Goal: Task Accomplishment & Management: Manage account settings

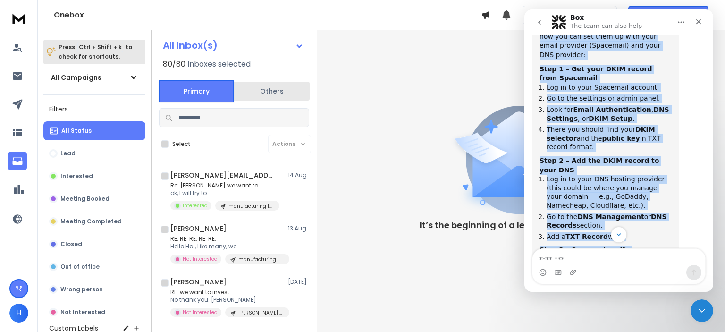
scroll to position [3518, 0]
drag, startPoint x: 540, startPoint y: 84, endPoint x: 619, endPoint y: 152, distance: 104.8
click at [619, 152] on div "Hi Hai, I checked and it looks like your DKIM records are not published yet. He…" at bounding box center [606, 172] width 132 height 346
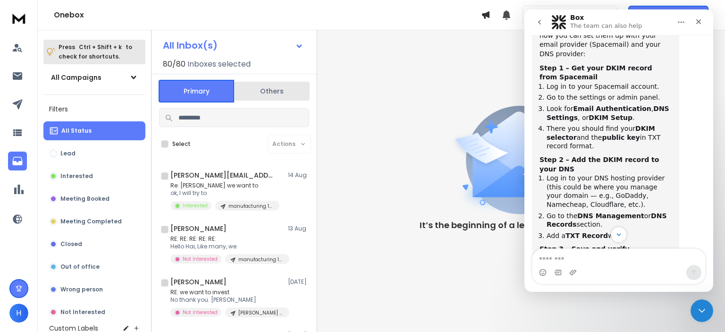
click at [651, 316] on div "Once verified, your DKIM will be active and help improve your email deliverabil…" at bounding box center [606, 330] width 132 height 28
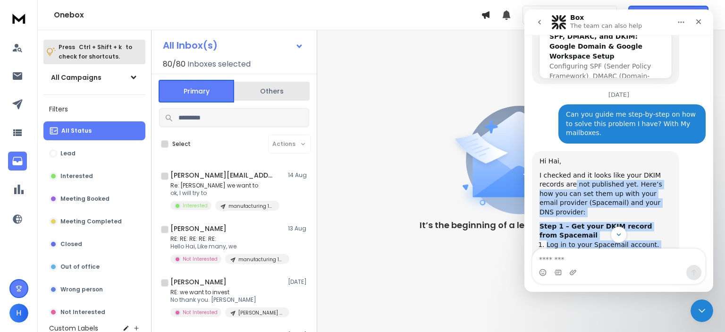
scroll to position [3329, 0]
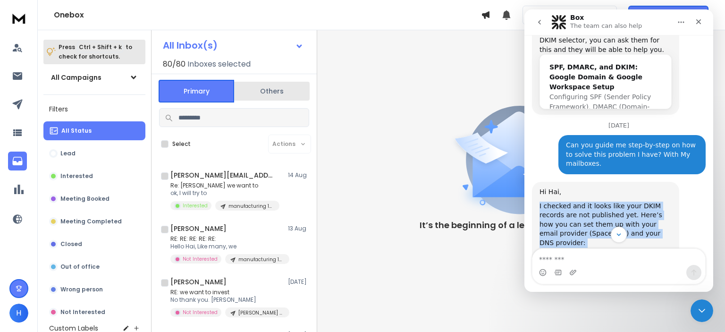
drag, startPoint x: 651, startPoint y: 174, endPoint x: 540, endPoint y: 82, distance: 144.2
copy div "I checked and it looks like your DKIM records are not published yet. Here’s how…"
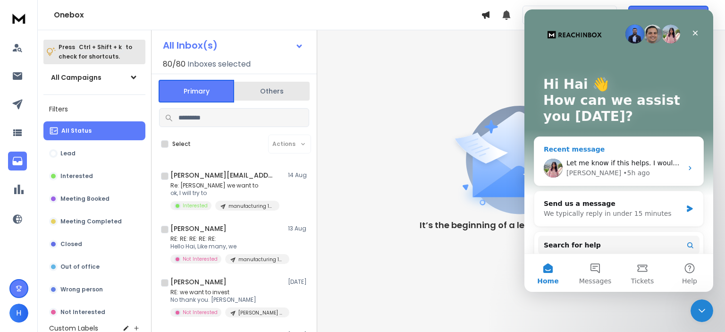
click at [643, 169] on div "[PERSON_NAME] • 5h ago" at bounding box center [625, 173] width 116 height 10
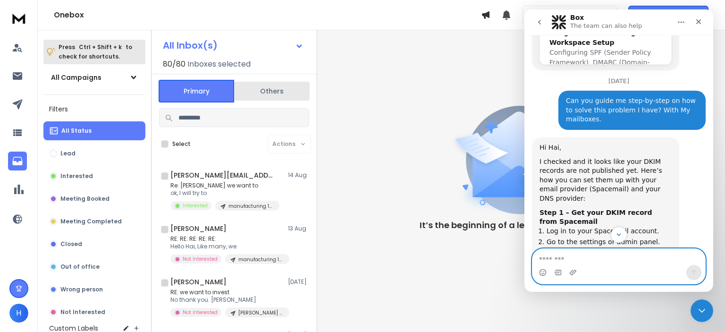
scroll to position [3377, 0]
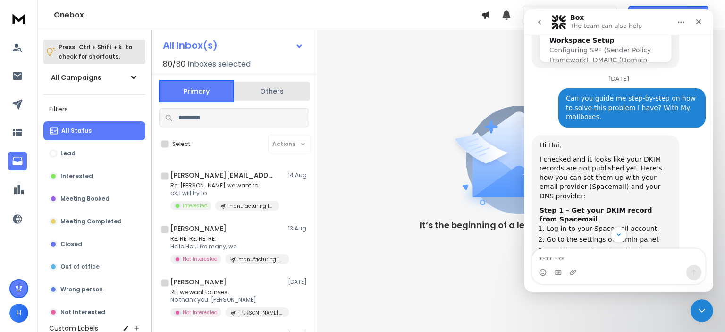
click at [710, 233] on div "Intercom messenger" at bounding box center [619, 235] width 189 height 16
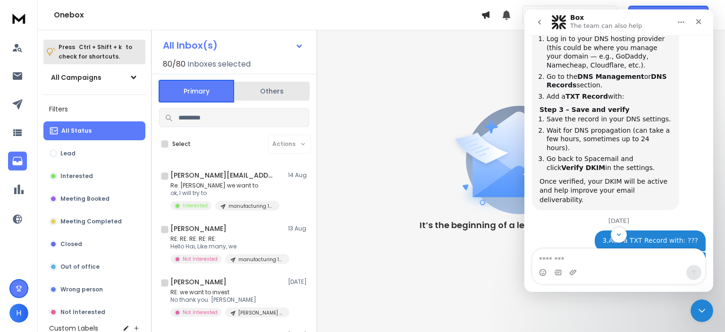
scroll to position [3660, 0]
drag, startPoint x: 618, startPoint y: 164, endPoint x: 540, endPoint y: 122, distance: 88.3
click at [540, 285] on div "Hey Hai, The TXT format that you find in your email provider's platform for the…" at bounding box center [606, 315] width 132 height 60
copy div "Hey Hai, The TXT format that you find in your email provider's platform for the…"
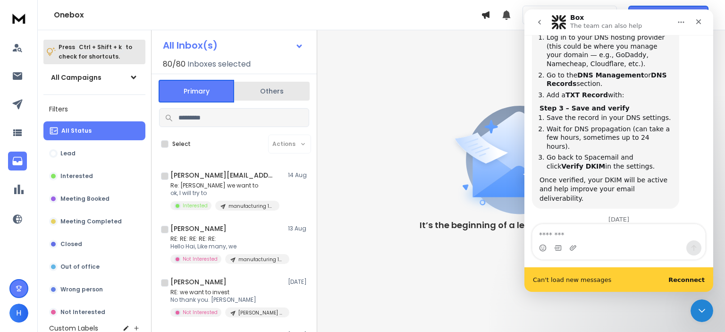
click at [649, 279] on div "Hey Hai, The TXT format that you find in your email provider's platform for the…" at bounding box center [605, 315] width 147 height 72
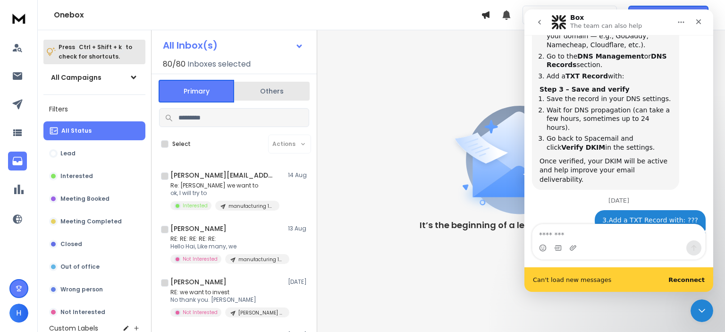
scroll to position [3684, 0]
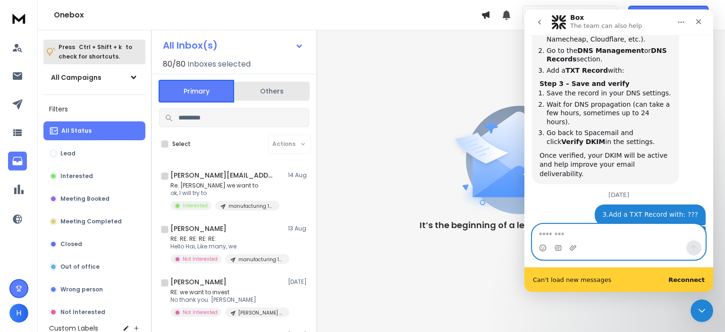
click at [601, 230] on textarea "Message…" at bounding box center [619, 232] width 173 height 16
type textarea "**"
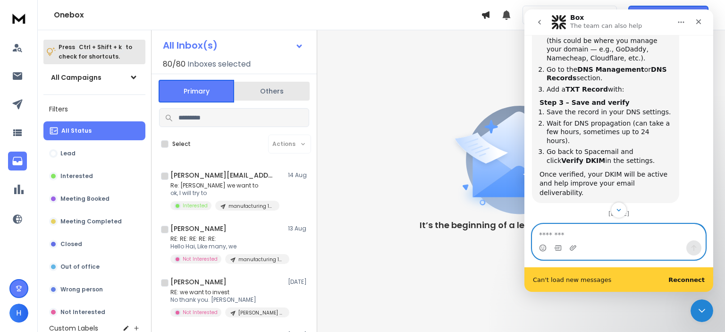
scroll to position [3713, 0]
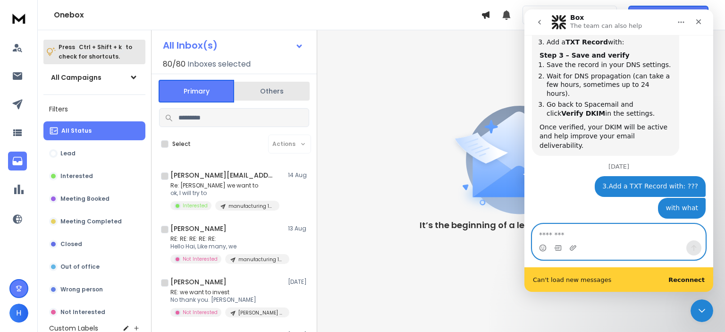
click at [612, 232] on textarea "Message…" at bounding box center [619, 232] width 173 height 16
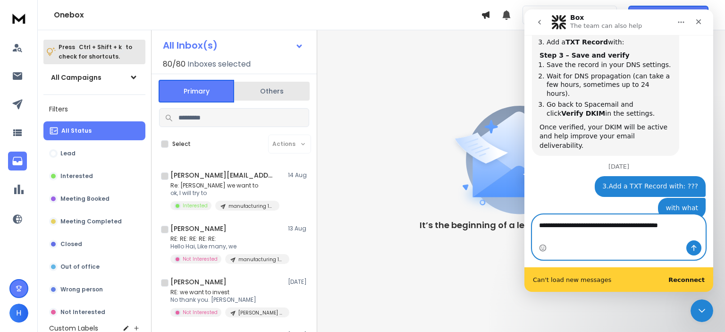
type textarea "**********"
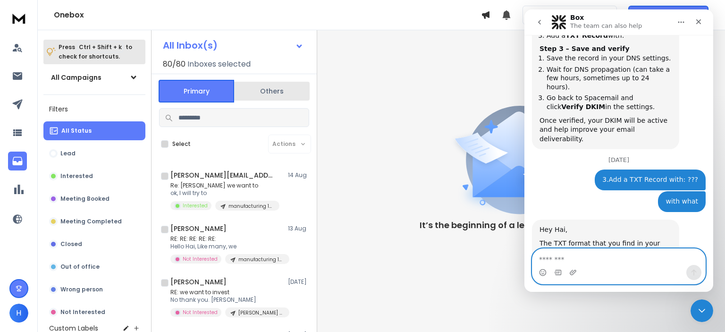
scroll to position [3719, 0]
click at [580, 258] on textarea "Message…" at bounding box center [619, 257] width 173 height 16
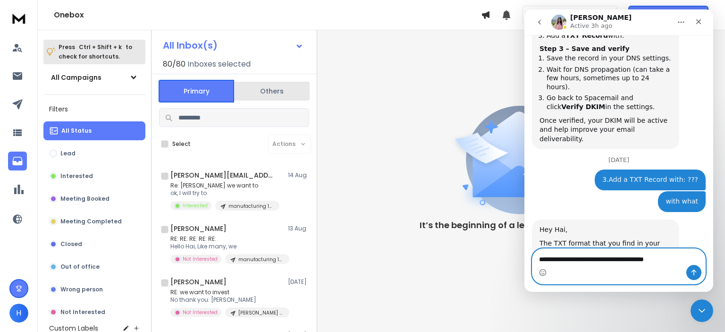
type textarea "**********"
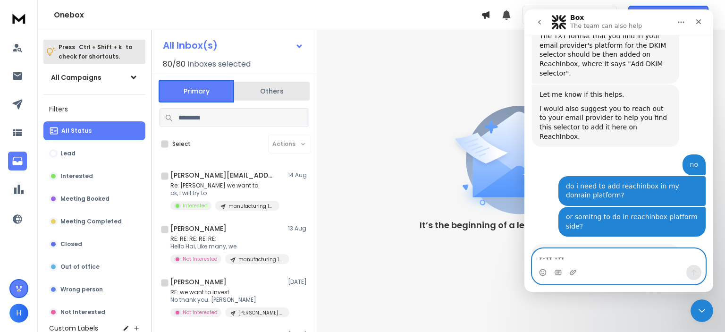
scroll to position [3936, 0]
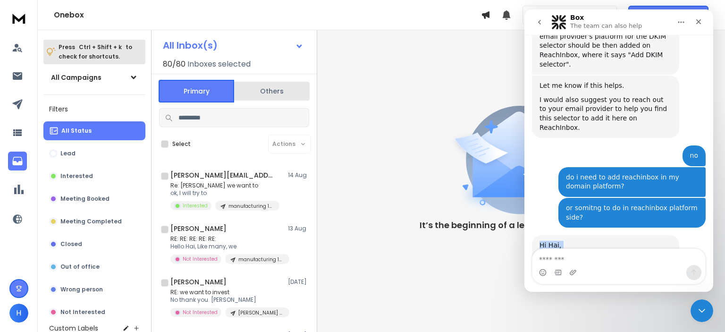
drag, startPoint x: 617, startPoint y: 220, endPoint x: 534, endPoint y: 58, distance: 182.0
click at [534, 235] on div "Hi Hai, ​ You don’t need to add ReachInbox itself to your domain platform. What…" at bounding box center [605, 333] width 147 height 196
copy div "Hi Hai, ​ You don’t need to add ReachInbox itself to your domain platform. What…"
click at [600, 268] on div "Intercom messenger" at bounding box center [619, 272] width 173 height 15
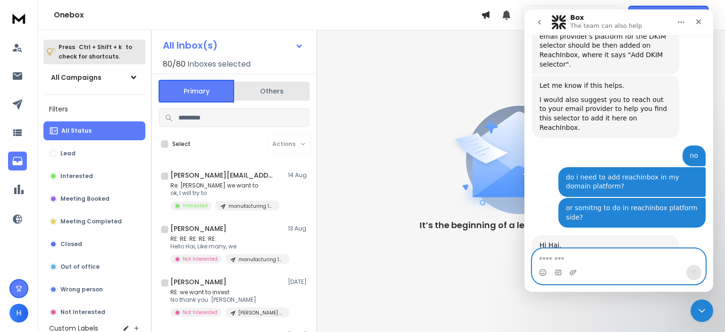
click at [600, 264] on textarea "Message…" at bounding box center [619, 257] width 173 height 16
paste textarea "**********"
type textarea "**********"
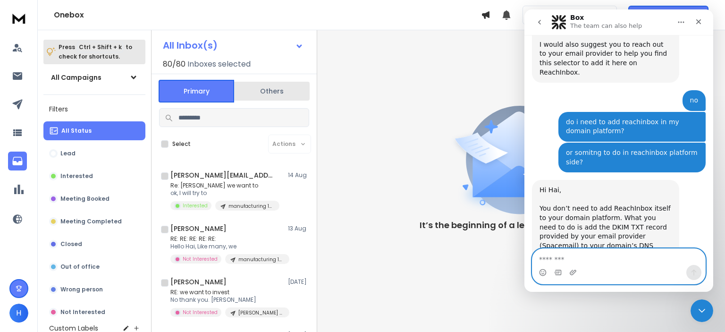
scroll to position [3991, 0]
click at [599, 258] on textarea "Message…" at bounding box center [619, 257] width 173 height 16
paste textarea "**********"
type textarea "**********"
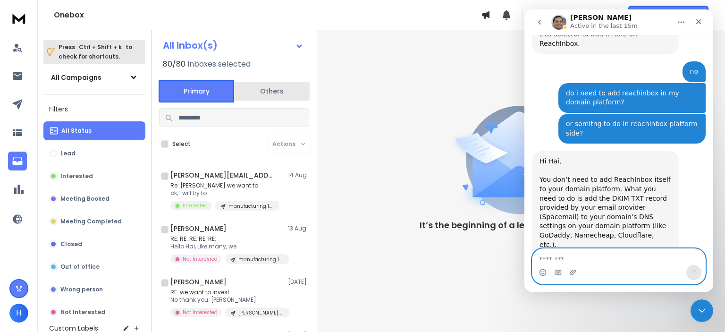
scroll to position [4050, 0]
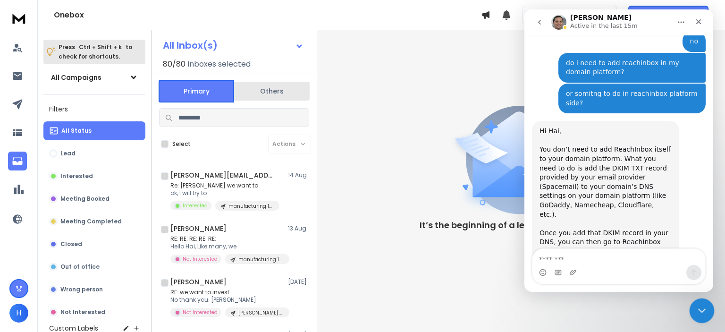
click at [703, 299] on div "Close Intercom Messenger" at bounding box center [700, 309] width 23 height 23
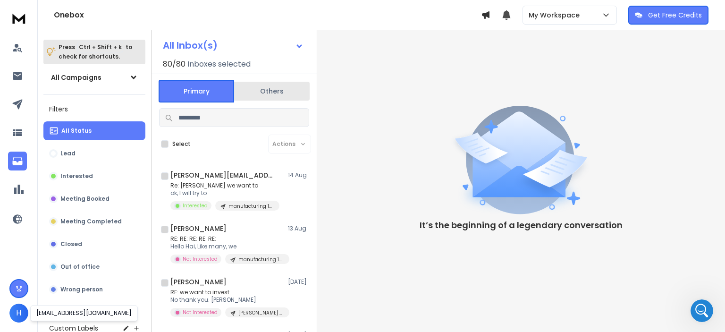
click at [24, 310] on span "H" at bounding box center [18, 313] width 19 height 19
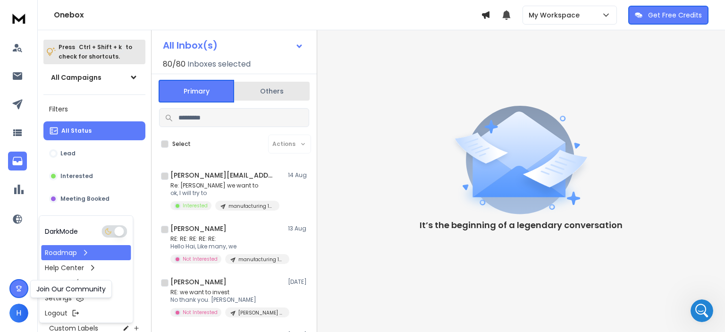
click at [22, 288] on link at bounding box center [18, 288] width 19 height 19
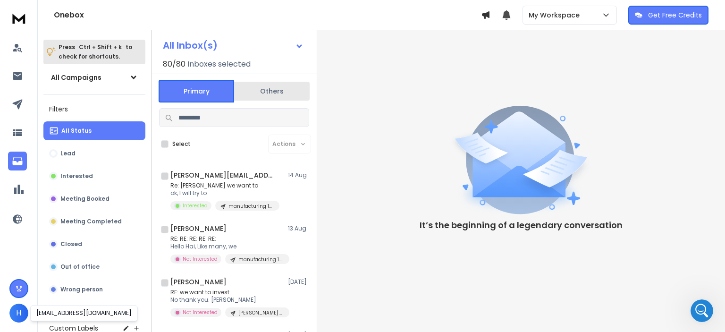
click at [19, 305] on span "H" at bounding box center [18, 313] width 19 height 19
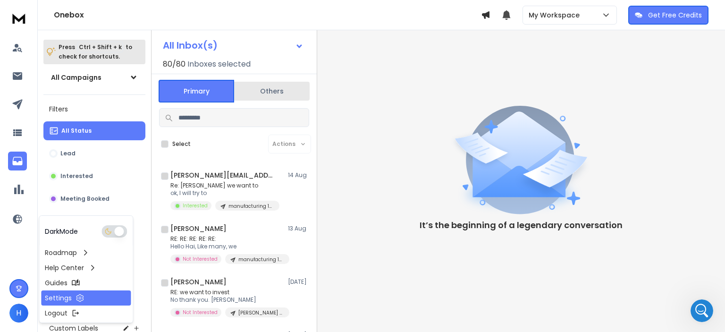
click at [53, 298] on p "Settings" at bounding box center [58, 297] width 27 height 9
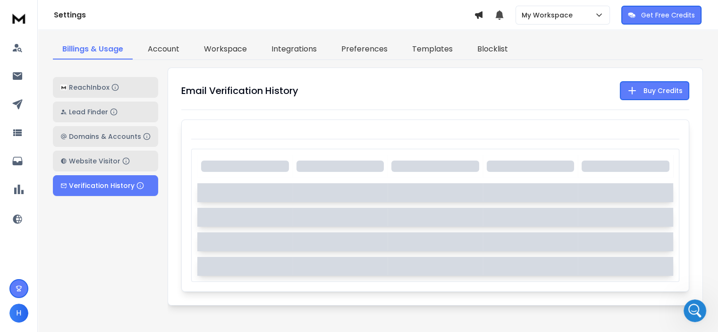
click at [111, 185] on button "Verification History" at bounding box center [105, 185] width 105 height 21
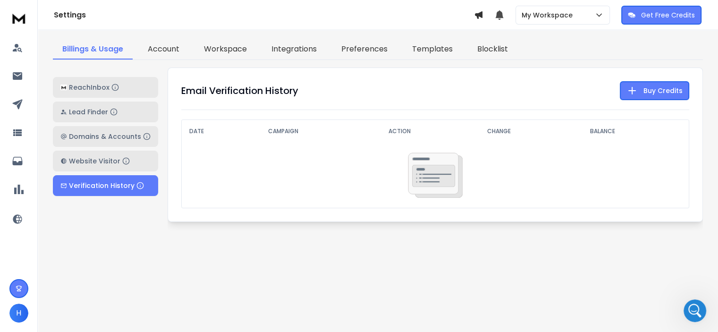
click at [107, 139] on button "Domains & Accounts" at bounding box center [105, 136] width 105 height 21
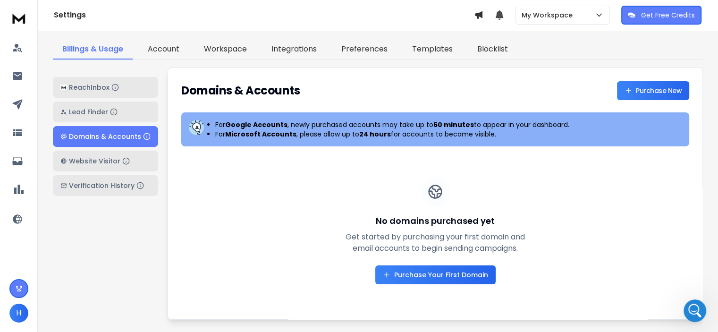
click at [439, 48] on link "Templates" at bounding box center [432, 50] width 59 height 20
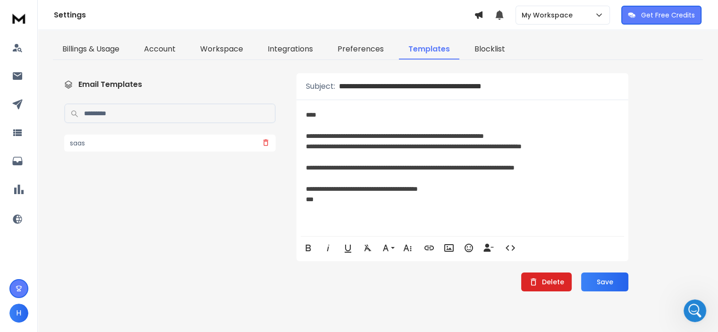
click at [342, 50] on link "Preferences" at bounding box center [360, 50] width 65 height 20
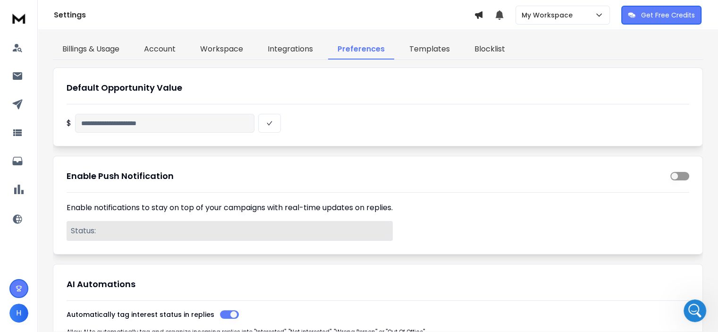
click at [230, 55] on link "Workspace" at bounding box center [222, 50] width 62 height 20
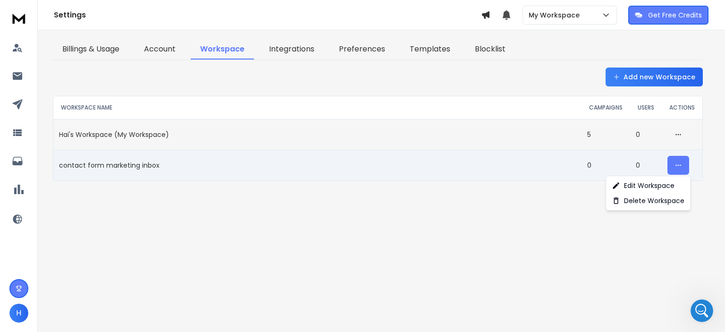
click at [676, 162] on icon "button" at bounding box center [678, 165] width 7 height 7
click at [660, 197] on p "Delete Workspace" at bounding box center [654, 200] width 60 height 9
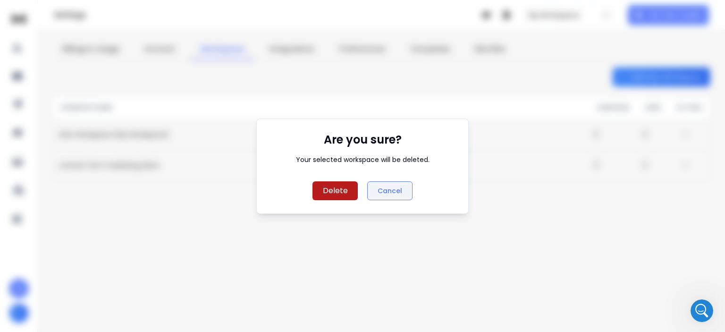
click at [347, 186] on button "Delete" at bounding box center [335, 190] width 45 height 19
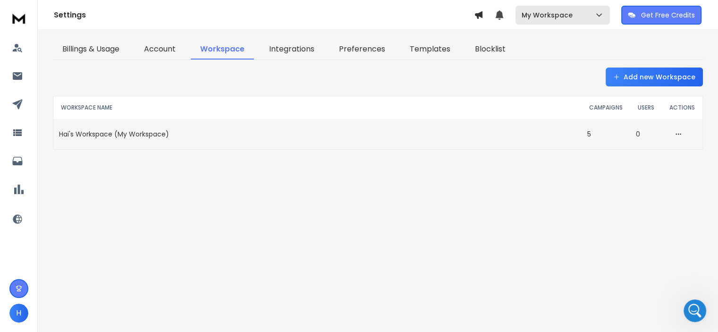
click at [586, 18] on div "My Workspace" at bounding box center [563, 14] width 82 height 9
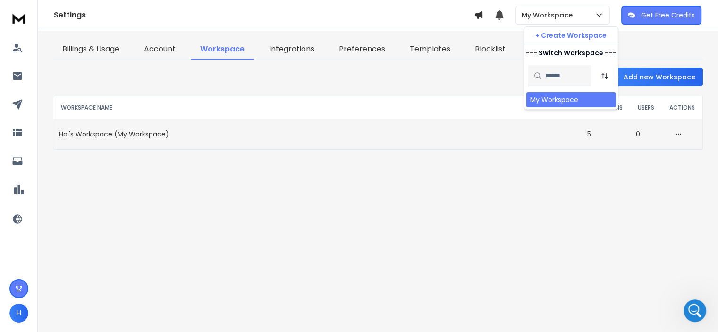
click at [643, 39] on div "[PERSON_NAME] & Usage Account Workspace Integrations Preferences Templates Bloc…" at bounding box center [378, 185] width 680 height 311
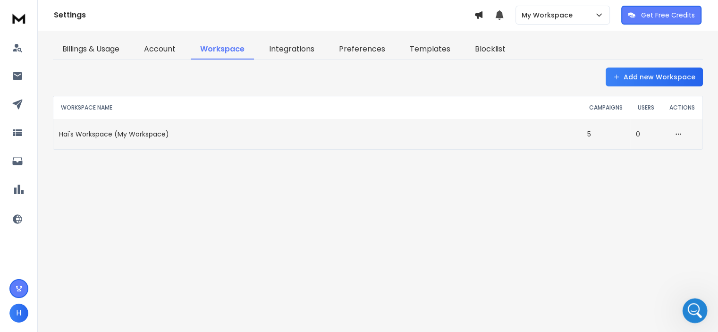
click at [687, 303] on div "Open Intercom Messenger" at bounding box center [693, 309] width 31 height 31
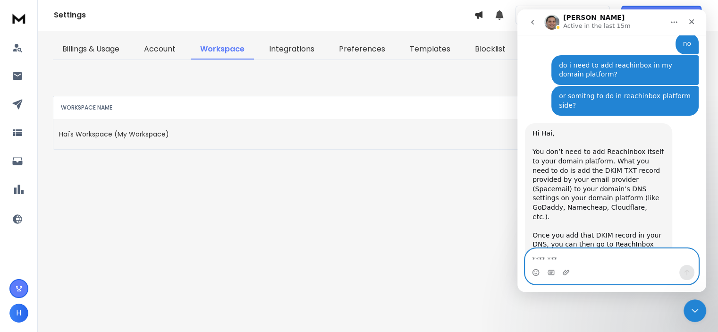
scroll to position [4050, 0]
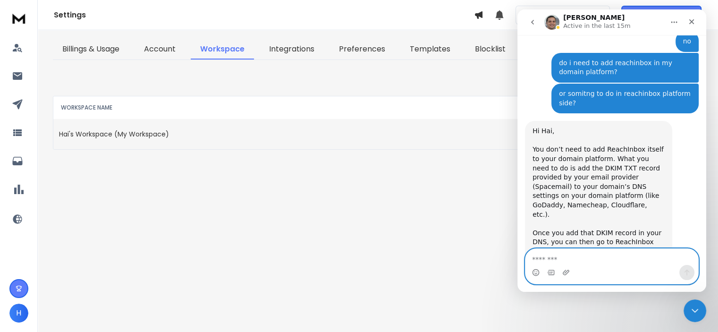
click at [603, 254] on textarea "Message…" at bounding box center [611, 257] width 173 height 16
click at [601, 258] on textarea "Message…" at bounding box center [611, 257] width 173 height 16
type textarea "*"
paste textarea "**********"
type textarea "**********"
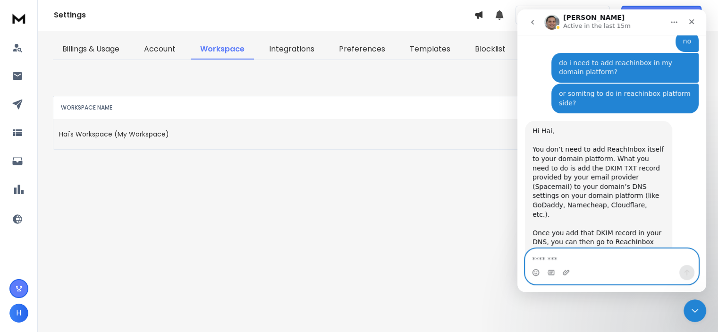
scroll to position [4081, 0]
